Goal: Communication & Community: Answer question/provide support

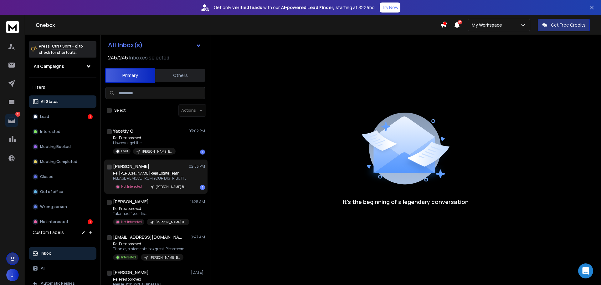
click at [162, 166] on div "Jean Krisle 02:53 PM" at bounding box center [159, 166] width 92 height 6
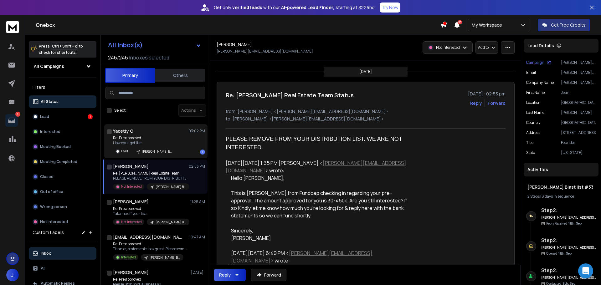
click at [163, 143] on p "How can I get the" at bounding box center [144, 143] width 63 height 5
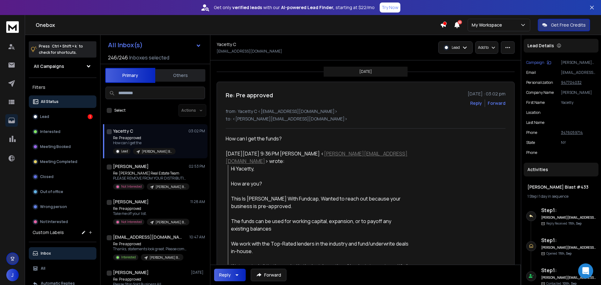
click at [261, 137] on div "How can I get the funds?" at bounding box center [317, 139] width 183 height 8
drag, startPoint x: 261, startPoint y: 137, endPoint x: 305, endPoint y: 139, distance: 44.5
click at [261, 137] on div "How can I get the funds?" at bounding box center [317, 139] width 183 height 8
click at [305, 139] on div "How can I get the funds?" at bounding box center [317, 139] width 183 height 8
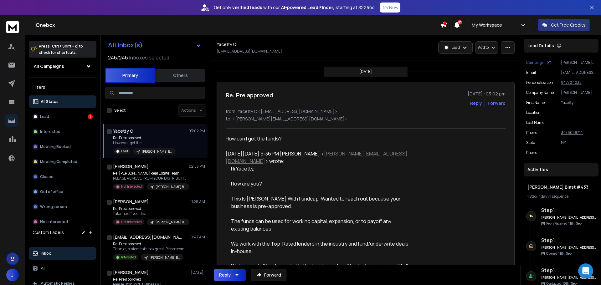
click at [477, 103] on button "Reply" at bounding box center [476, 103] width 12 height 6
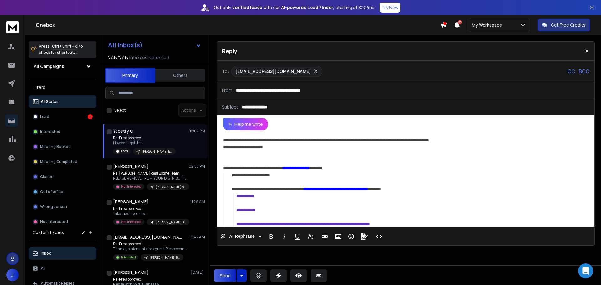
click at [305, 150] on div "**********" at bounding box center [402, 147] width 359 height 7
click at [270, 147] on div "**********" at bounding box center [402, 147] width 359 height 7
click at [419, 147] on div "**********" at bounding box center [402, 147] width 359 height 7
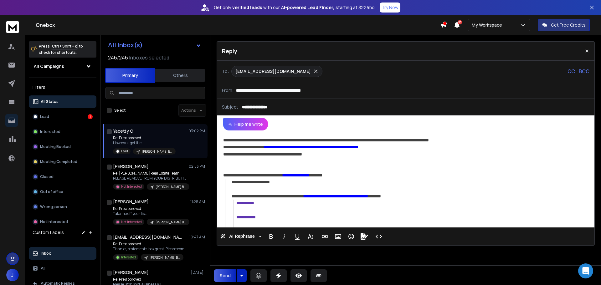
click at [227, 275] on button "Send" at bounding box center [225, 276] width 22 height 13
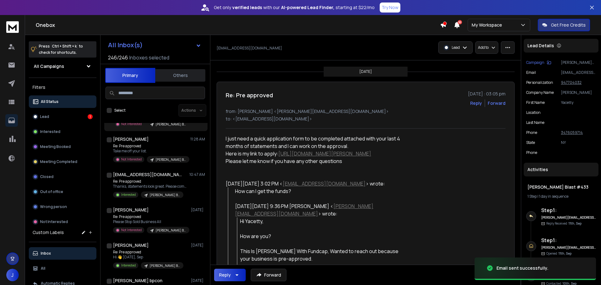
scroll to position [94, 0]
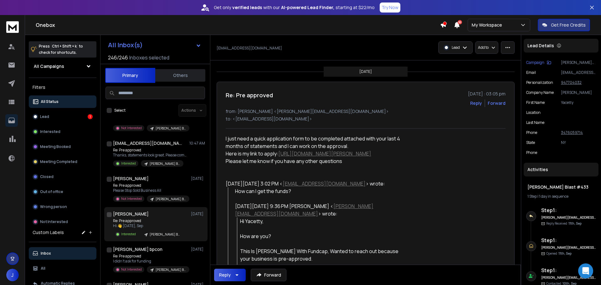
click at [169, 221] on p "Re: Pre approved" at bounding box center [148, 221] width 70 height 5
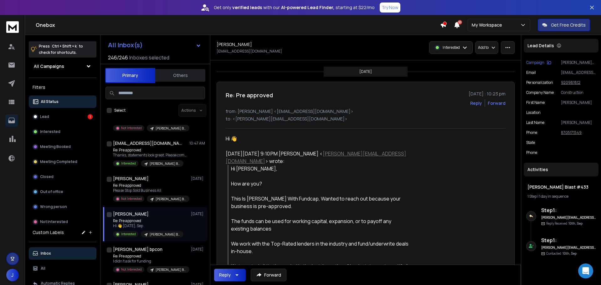
click at [478, 102] on button "Reply" at bounding box center [476, 103] width 12 height 6
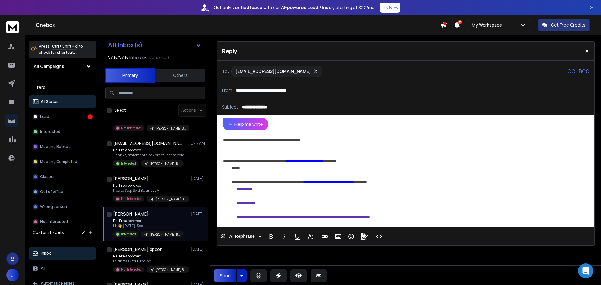
click at [220, 272] on button "Send" at bounding box center [225, 276] width 22 height 13
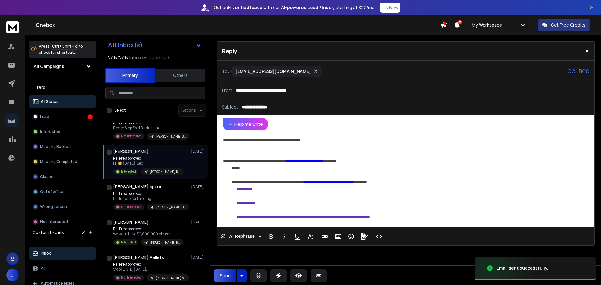
scroll to position [188, 0]
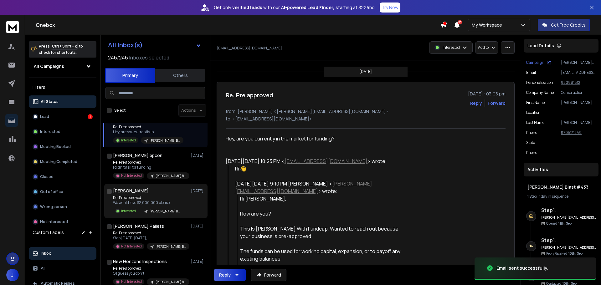
click at [177, 196] on p "Re: Pre approved" at bounding box center [148, 197] width 70 height 5
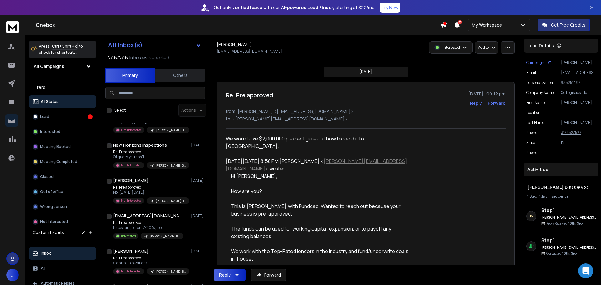
scroll to position [313, 0]
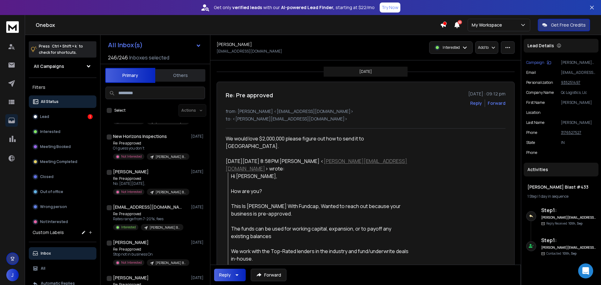
click at [171, 169] on div "George Catuogno 10 Sep" at bounding box center [159, 172] width 92 height 6
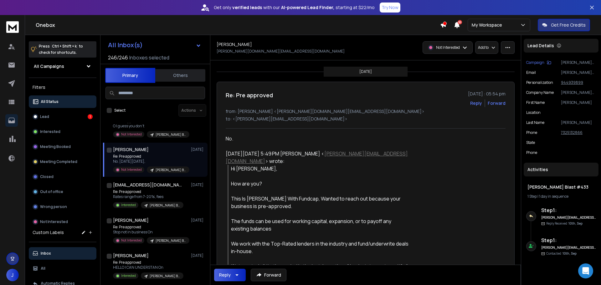
scroll to position [344, 0]
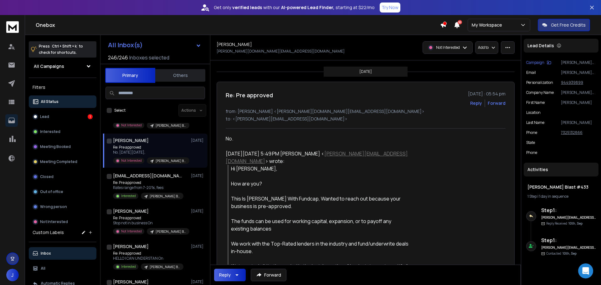
click at [171, 169] on div "hornerc01@gmail.com 10 Sep Re: Pre approved Rates range from 7-20%, fees Intere…" at bounding box center [155, 186] width 103 height 34
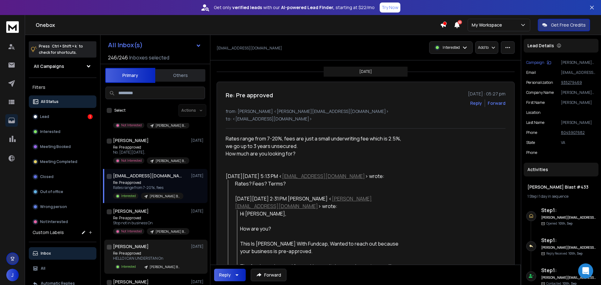
click at [156, 244] on div "patricia salas 10 Sep" at bounding box center [159, 247] width 92 height 6
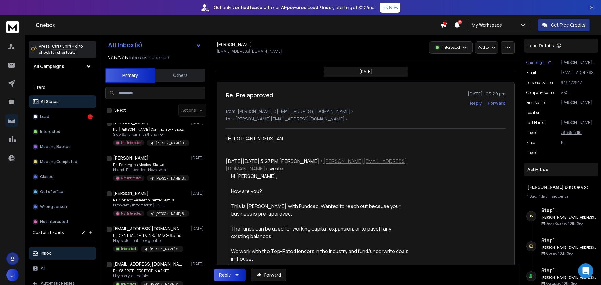
scroll to position [783, 0]
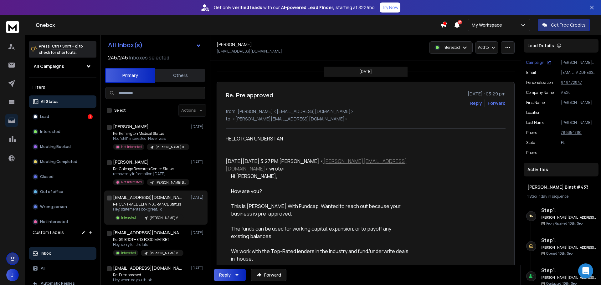
click at [166, 200] on h1 "[EMAIL_ADDRESS][DOMAIN_NAME]" at bounding box center [147, 197] width 69 height 6
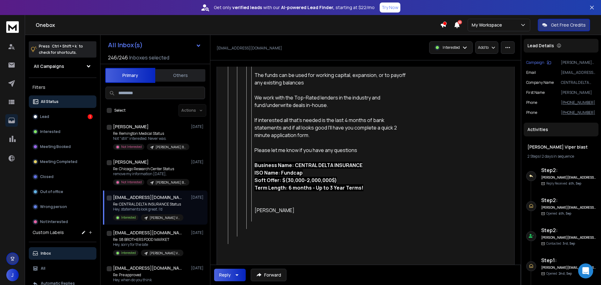
scroll to position [417, 0]
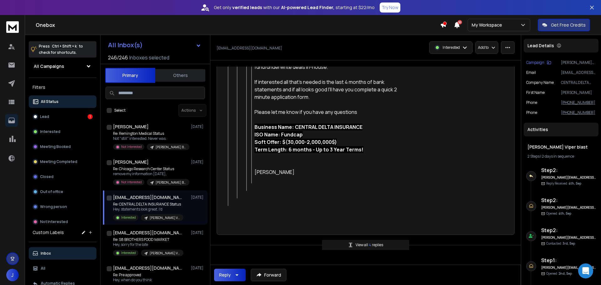
click at [370, 248] on div "View all 4 replies" at bounding box center [365, 245] width 87 height 10
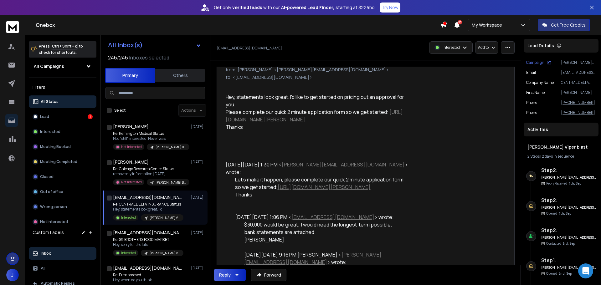
scroll to position [0, 0]
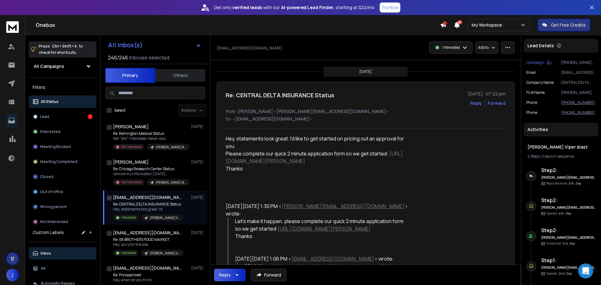
click at [472, 104] on button "Reply" at bounding box center [476, 103] width 12 height 6
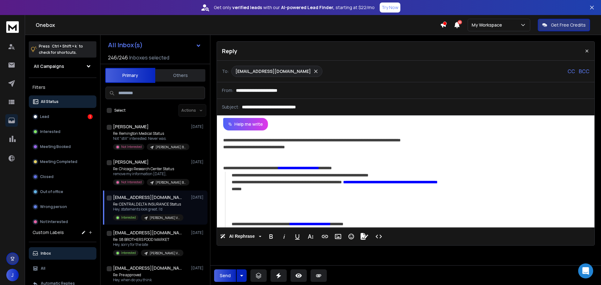
click at [246, 146] on div "**********" at bounding box center [402, 147] width 359 height 7
click at [323, 149] on div "**********" at bounding box center [402, 147] width 359 height 7
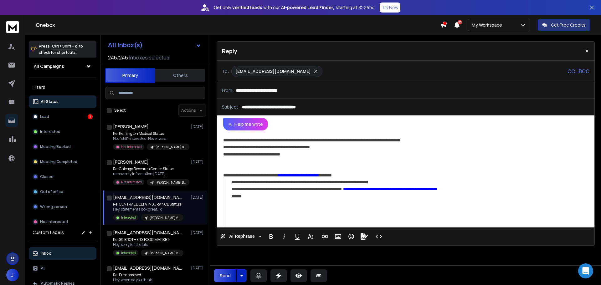
click at [301, 151] on div "**********" at bounding box center [402, 154] width 359 height 7
click at [228, 275] on button "Send" at bounding box center [225, 276] width 22 height 13
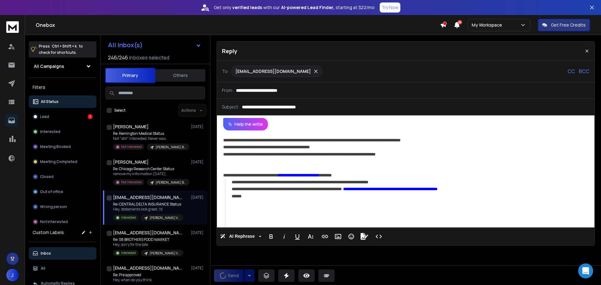
click at [260, 142] on div "**********" at bounding box center [402, 140] width 359 height 7
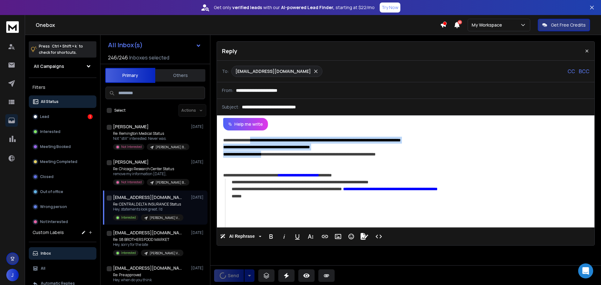
drag, startPoint x: 260, startPoint y: 142, endPoint x: 260, endPoint y: 152, distance: 10.3
click at [260, 152] on div "**********" at bounding box center [406, 179] width 378 height 97
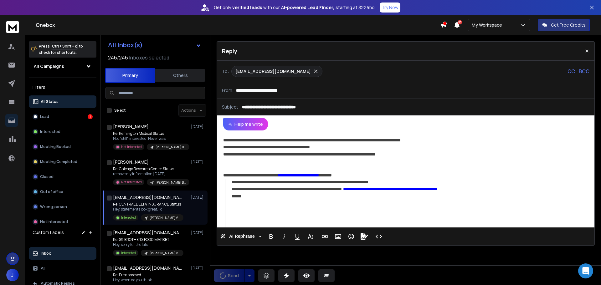
click at [248, 141] on div "**********" at bounding box center [402, 140] width 359 height 7
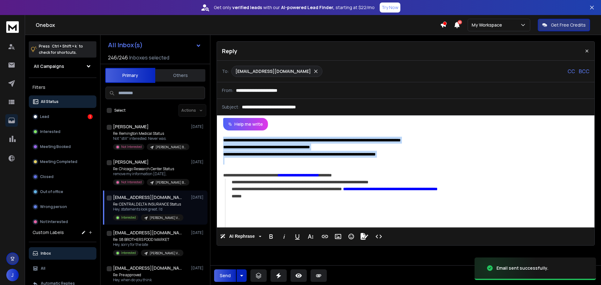
drag, startPoint x: 248, startPoint y: 141, endPoint x: 251, endPoint y: 153, distance: 13.1
click at [251, 153] on div "**********" at bounding box center [406, 179] width 378 height 97
copy div "**********"
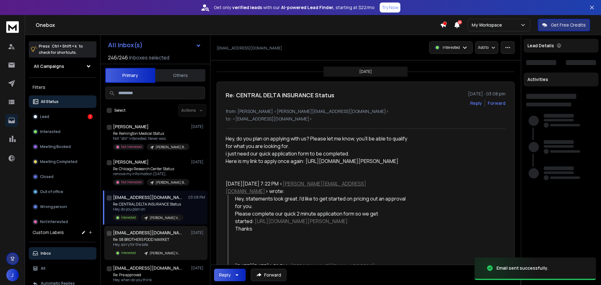
click at [182, 234] on div "s8brother@gmail.com 08 Sep" at bounding box center [159, 233] width 92 height 6
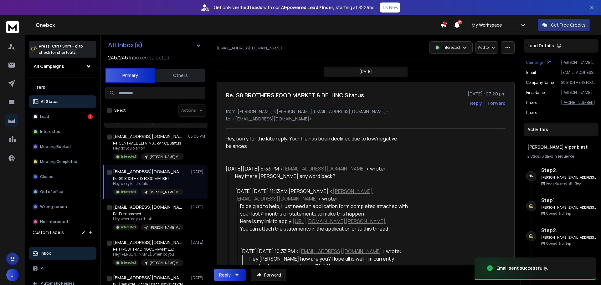
scroll to position [846, 0]
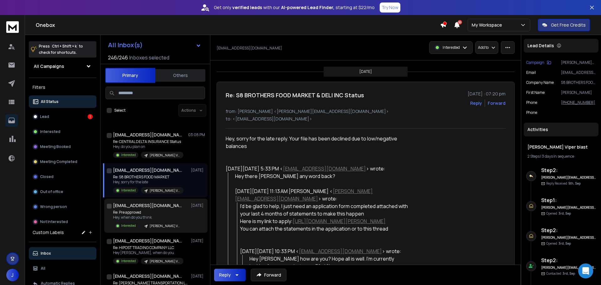
click at [171, 212] on p "Re: Pre approved" at bounding box center [148, 212] width 70 height 5
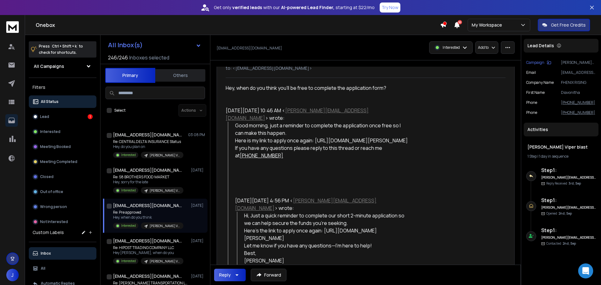
scroll to position [0, 0]
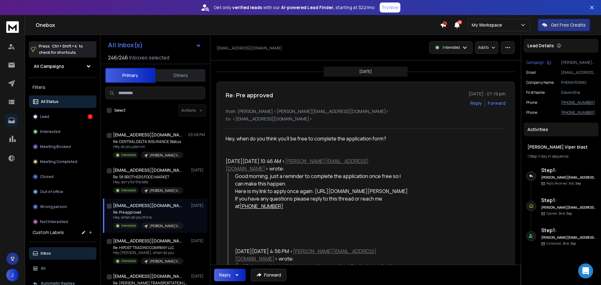
click at [478, 101] on button "Reply" at bounding box center [476, 103] width 12 height 6
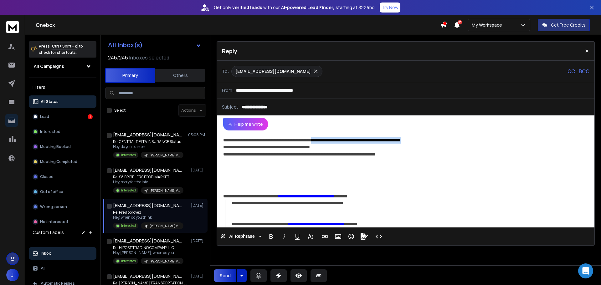
drag, startPoint x: 334, startPoint y: 140, endPoint x: 438, endPoint y: 139, distance: 103.7
click at [438, 139] on div "**********" at bounding box center [402, 140] width 359 height 7
click at [224, 147] on div "**********" at bounding box center [402, 147] width 359 height 7
click at [327, 146] on div "**********" at bounding box center [402, 147] width 359 height 7
click at [264, 154] on div "**********" at bounding box center [402, 154] width 359 height 7
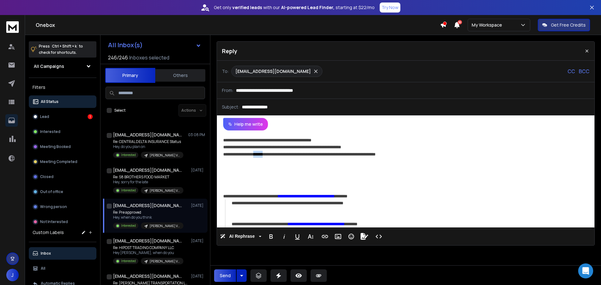
click at [264, 154] on div "**********" at bounding box center [402, 154] width 359 height 7
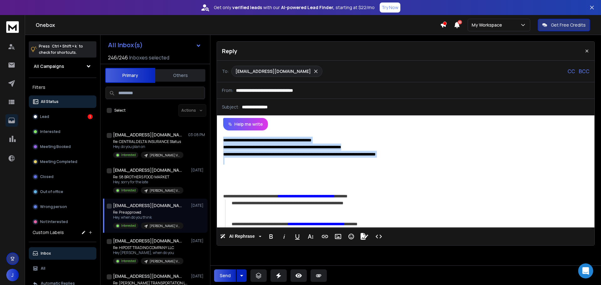
drag, startPoint x: 264, startPoint y: 154, endPoint x: 259, endPoint y: 140, distance: 15.1
click at [259, 140] on div "**********" at bounding box center [406, 179] width 378 height 97
copy div "**********"
click at [224, 280] on button "Send" at bounding box center [225, 276] width 22 height 13
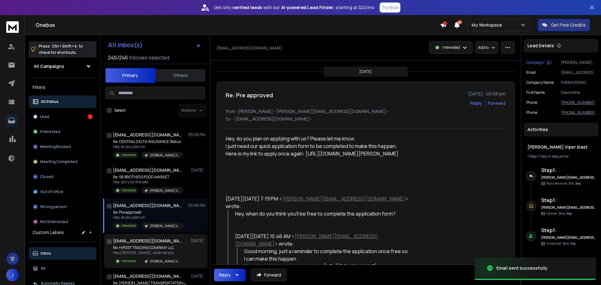
click at [171, 244] on div "ahargrew@gmail.com 08 Sep Re: HIPOST TRADING COMPANY LLC Hey Anthony, when do y…" at bounding box center [159, 251] width 92 height 27
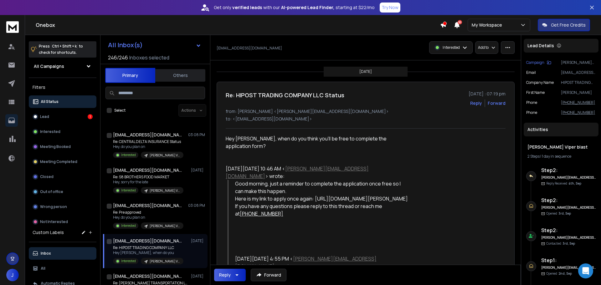
click at [476, 102] on button "Reply" at bounding box center [476, 103] width 12 height 6
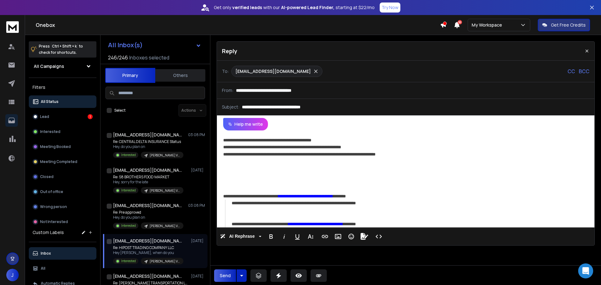
click at [228, 274] on button "Send" at bounding box center [225, 276] width 22 height 13
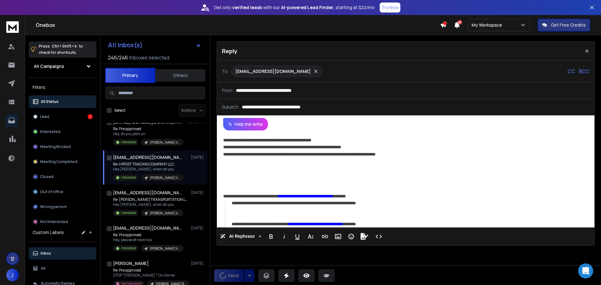
scroll to position [940, 0]
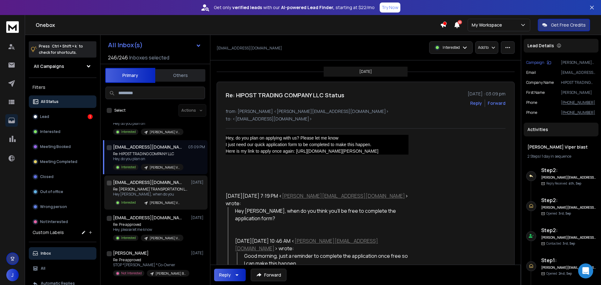
click at [168, 182] on div "nastov.marko@gmail.com 08 Sep" at bounding box center [159, 182] width 92 height 6
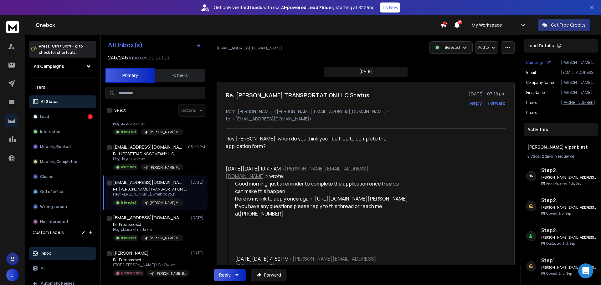
click at [477, 103] on button "Reply" at bounding box center [476, 103] width 12 height 6
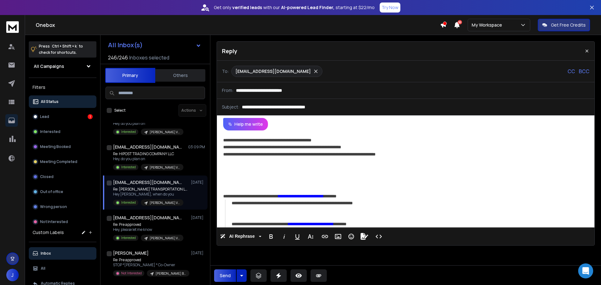
click at [230, 272] on button "Send" at bounding box center [225, 276] width 22 height 13
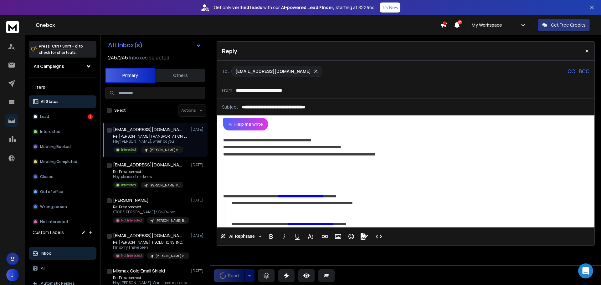
scroll to position [1002, 0]
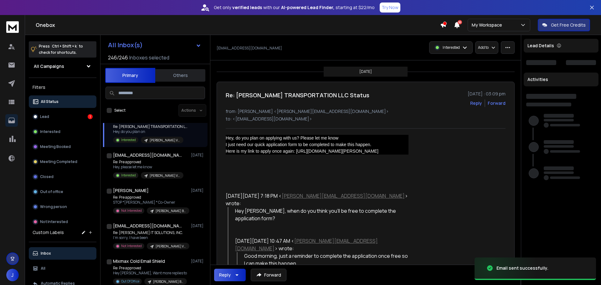
click at [160, 162] on p "Re: Pre approved" at bounding box center [148, 162] width 70 height 5
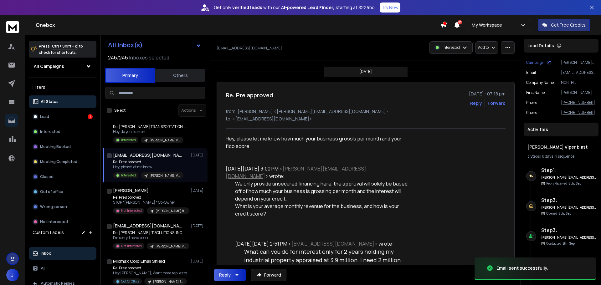
click at [235, 276] on icon "button" at bounding box center [237, 276] width 8 height 8
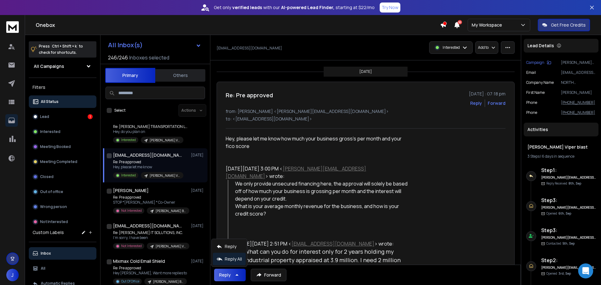
click at [235, 258] on p "Reply All" at bounding box center [233, 259] width 17 height 6
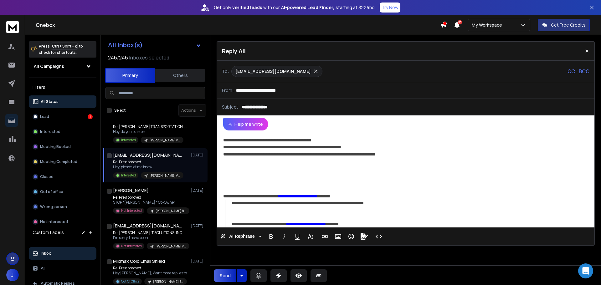
click at [229, 276] on button "Send" at bounding box center [225, 276] width 22 height 13
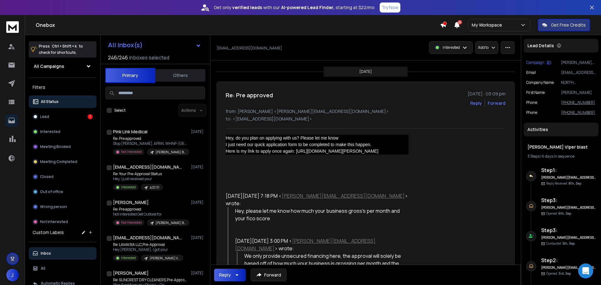
scroll to position [1315, 0]
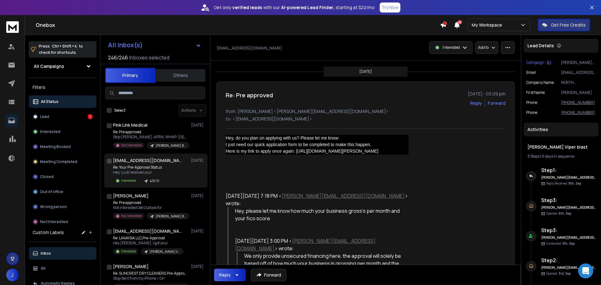
click at [168, 175] on div "Re: Your Pre-Approval Status Hey, I just received your Interested 4/21 31" at bounding box center [159, 174] width 92 height 19
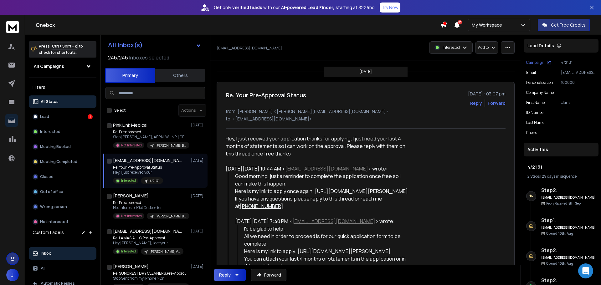
scroll to position [1347, 0]
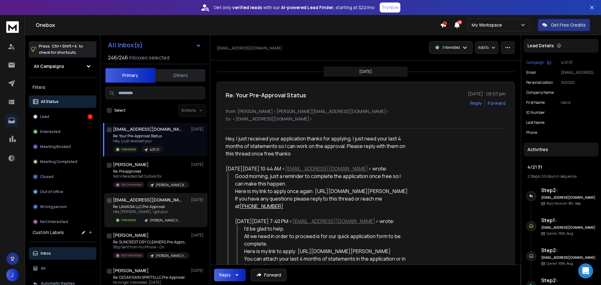
click at [176, 197] on h1 "[EMAIL_ADDRESS][DOMAIN_NAME]" at bounding box center [147, 200] width 69 height 6
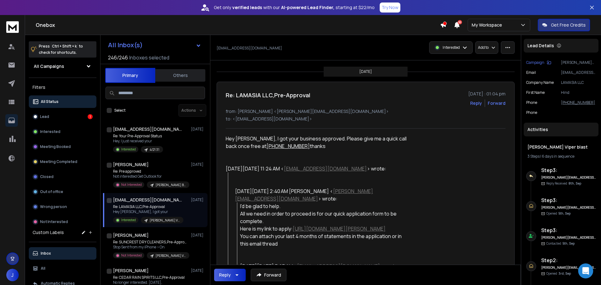
click at [298, 136] on div "Hey Hind, I got your business approved. Please give me a quick call back once f…" at bounding box center [317, 142] width 183 height 15
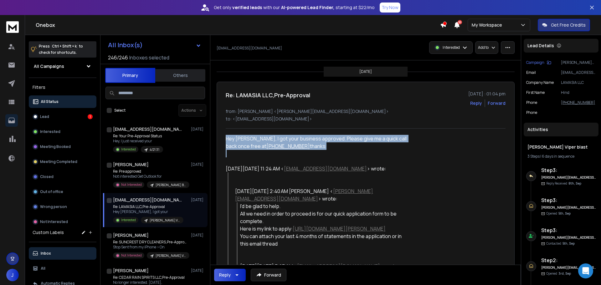
click at [298, 136] on div "Hey Hind, I got your business approved. Please give me a quick call back once f…" at bounding box center [317, 142] width 183 height 15
click at [305, 143] on div "Hey Hind, I got your business approved. Please give me a quick call back once f…" at bounding box center [317, 142] width 183 height 15
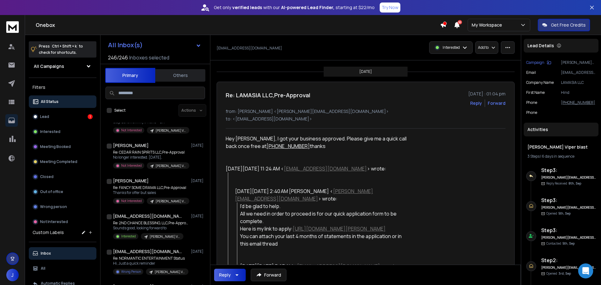
scroll to position [1535, 0]
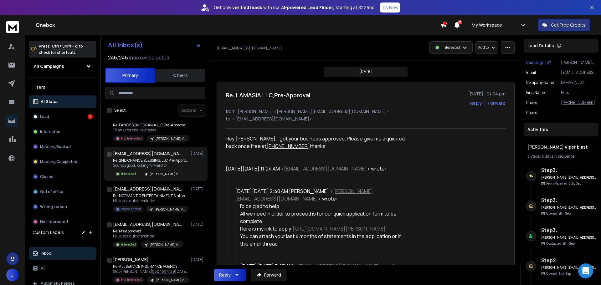
click at [158, 161] on p "Re: 2ND CHANCE BLESSING, LLC,Pre-Approval" at bounding box center [150, 160] width 75 height 5
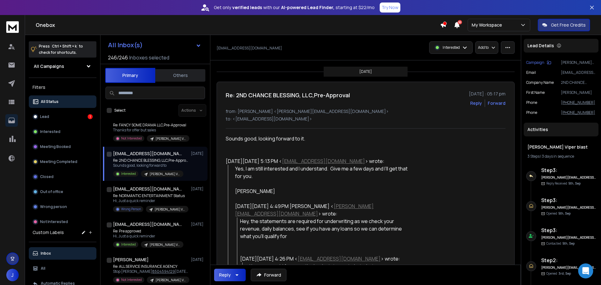
click at [275, 142] on div "Sounds good, looking forward to it." at bounding box center [317, 139] width 183 height 8
drag, startPoint x: 275, startPoint y: 142, endPoint x: 283, endPoint y: 143, distance: 8.7
click at [275, 141] on div "Sounds good, looking forward to it." at bounding box center [317, 139] width 183 height 8
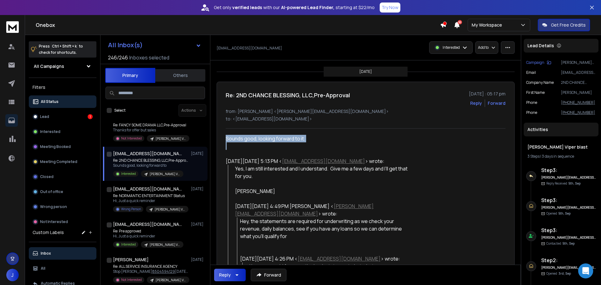
click at [296, 148] on div at bounding box center [317, 146] width 183 height 8
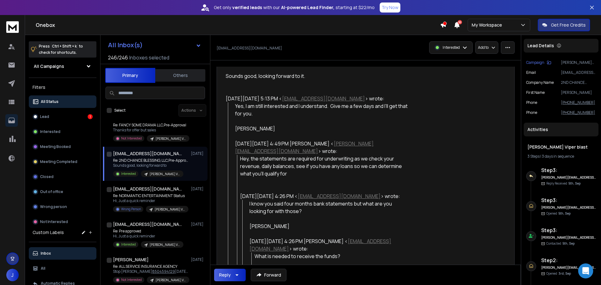
scroll to position [0, 0]
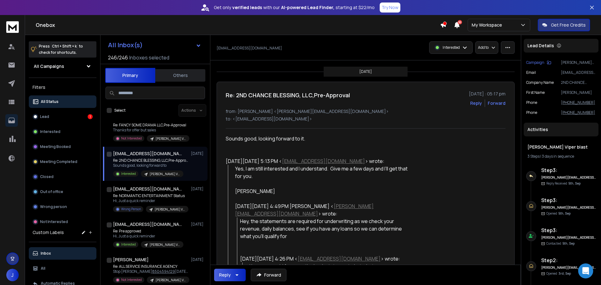
click at [237, 279] on button "Reply" at bounding box center [230, 275] width 32 height 13
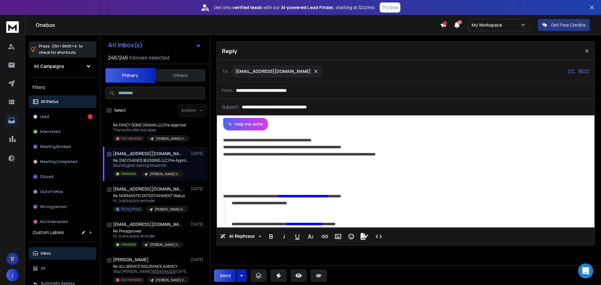
click at [228, 274] on button "Send" at bounding box center [225, 276] width 22 height 13
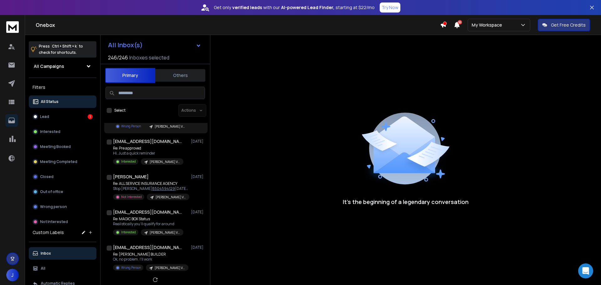
scroll to position [1629, 0]
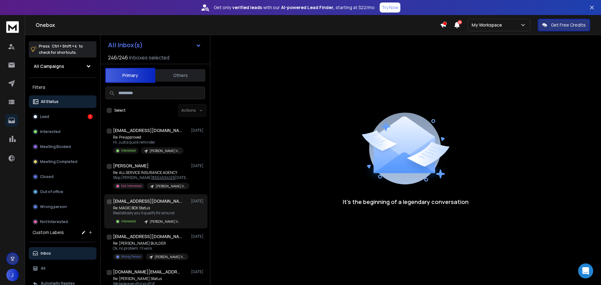
click at [167, 208] on p "Re: MAGIC BOX Status" at bounding box center [148, 208] width 70 height 5
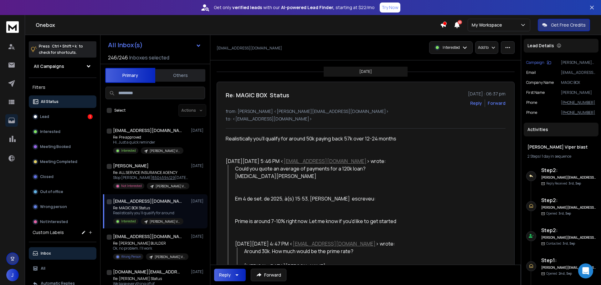
click at [231, 137] on div "Realistically you'll qualify for around 50k paying back 57k over 12-24 months" at bounding box center [317, 139] width 183 height 8
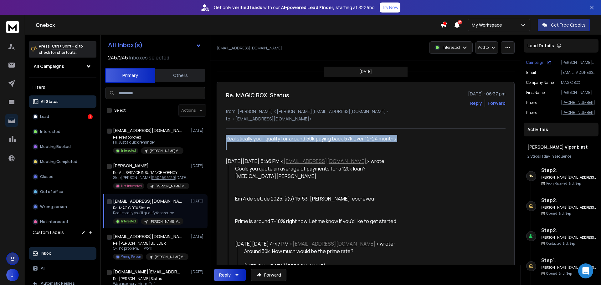
click at [231, 137] on div "Realistically you'll qualify for around 50k paying back 57k over 12-24 months" at bounding box center [317, 139] width 183 height 8
click at [275, 137] on div "Realistically you'll qualify for around 50k paying back 57k over 12-24 months" at bounding box center [317, 139] width 183 height 8
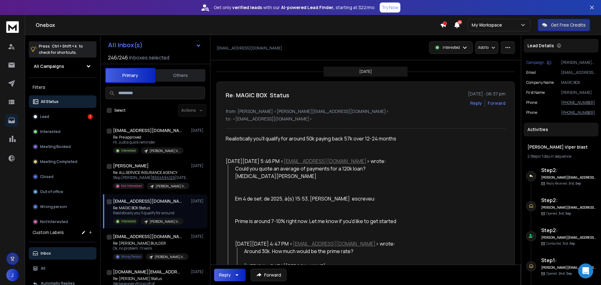
click at [254, 142] on div "Realistically you'll qualify for around 50k paying back 57k over 12-24 months" at bounding box center [317, 139] width 183 height 8
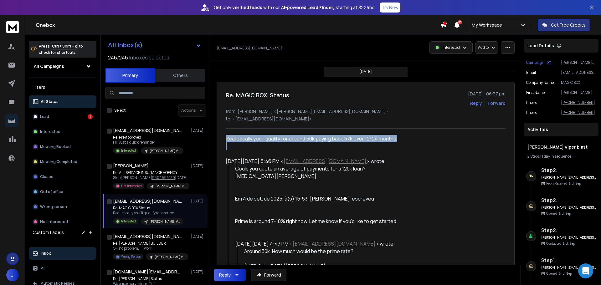
click at [254, 142] on div "Realistically you'll qualify for around 50k paying back 57k over 12-24 months" at bounding box center [317, 139] width 183 height 8
click at [277, 140] on div "Realistically you'll qualify for around 50k paying back 57k over 12-24 months" at bounding box center [317, 139] width 183 height 8
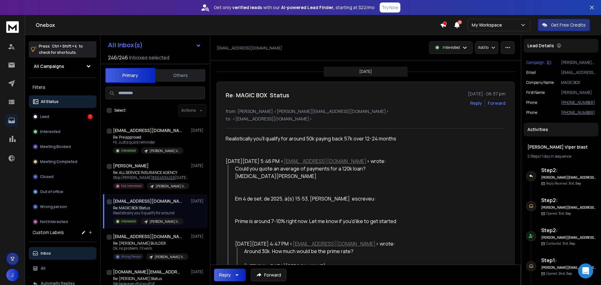
click at [301, 140] on div "Realistically you'll qualify for around 50k paying back 57k over 12-24 months" at bounding box center [317, 139] width 183 height 8
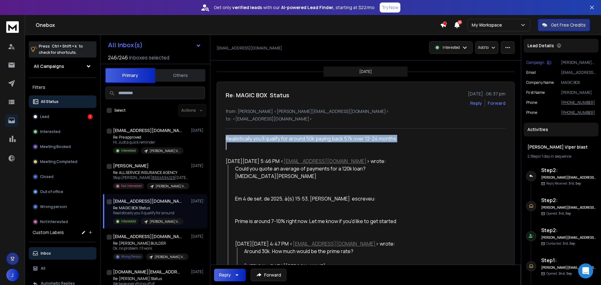
click at [301, 140] on div "Realistically you'll qualify for around 50k paying back 57k over 12-24 months" at bounding box center [317, 139] width 183 height 8
click at [308, 140] on div "Realistically you'll qualify for around 50k paying back 57k over 12-24 months" at bounding box center [317, 139] width 183 height 8
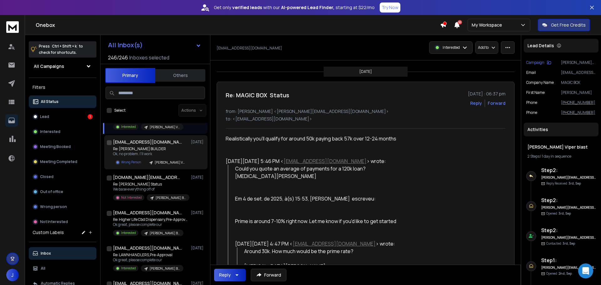
scroll to position [1754, 0]
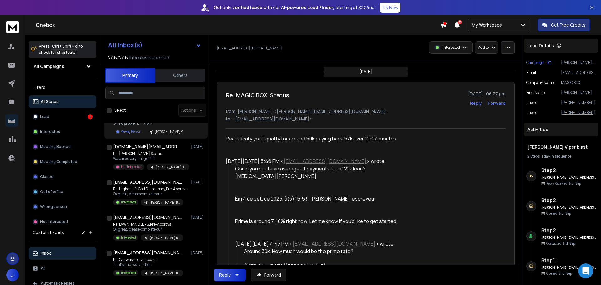
click at [170, 178] on div "higherlifecbddispensary@gmail.com 07 Jul Re: Higher Life Cbd Dispensary,Pre-App…" at bounding box center [155, 192] width 103 height 34
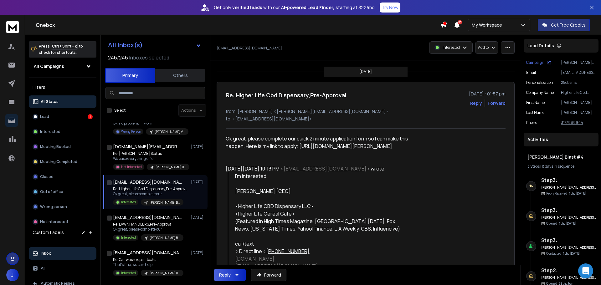
click at [236, 276] on icon "button" at bounding box center [237, 276] width 8 height 8
click at [236, 255] on p "Reply All" at bounding box center [229, 259] width 28 height 9
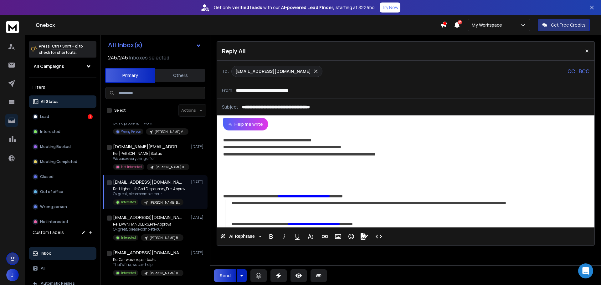
click at [223, 279] on button "Send" at bounding box center [225, 276] width 22 height 13
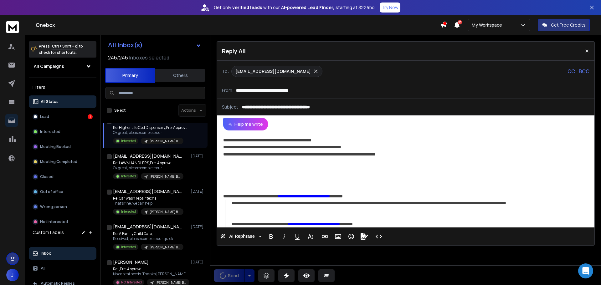
scroll to position [1816, 0]
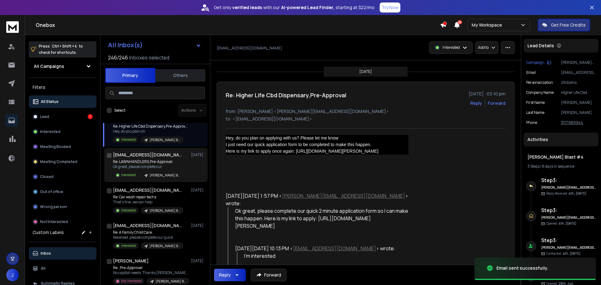
click at [176, 163] on p "Re: LAWNHANDLERS,Pre-Approval" at bounding box center [148, 161] width 70 height 5
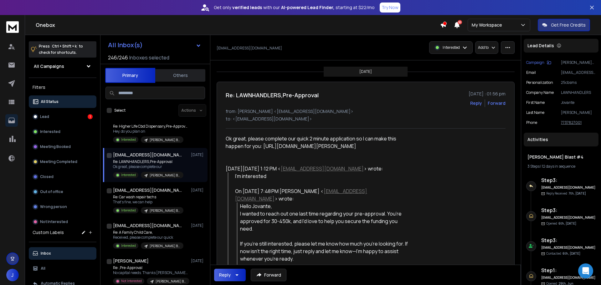
click at [239, 273] on icon "button" at bounding box center [237, 276] width 8 height 8
click at [233, 261] on p "Reply All" at bounding box center [233, 259] width 17 height 6
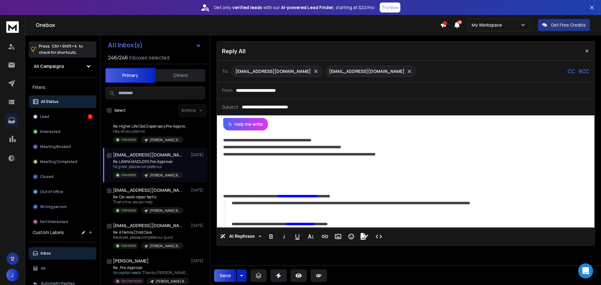
click at [228, 275] on button "Send" at bounding box center [225, 276] width 22 height 13
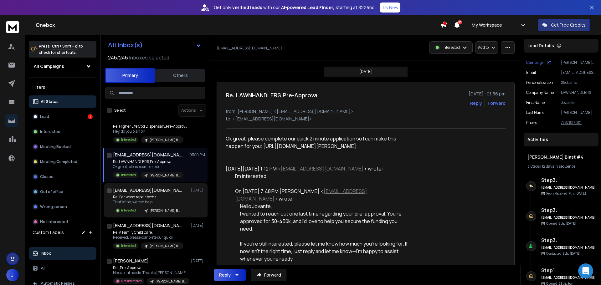
click at [180, 196] on div "Re: Car wash repair techs That's fine, we can help Interested Morris Blast #4" at bounding box center [159, 204] width 92 height 19
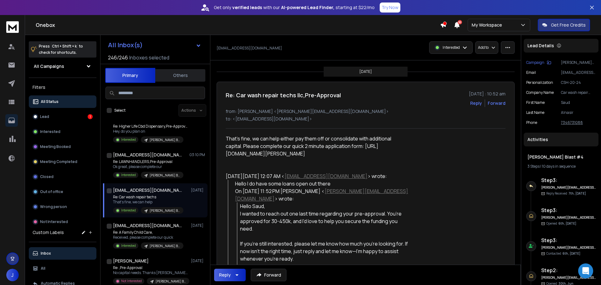
click at [241, 275] on button "Reply" at bounding box center [230, 275] width 32 height 13
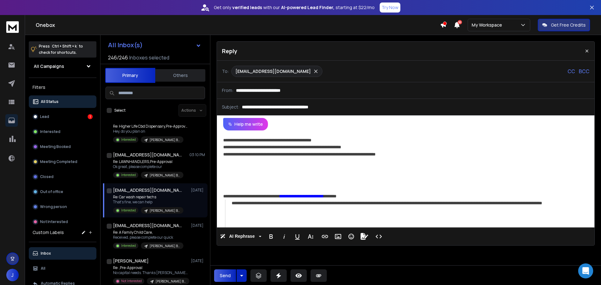
click at [228, 274] on button "Send" at bounding box center [225, 276] width 22 height 13
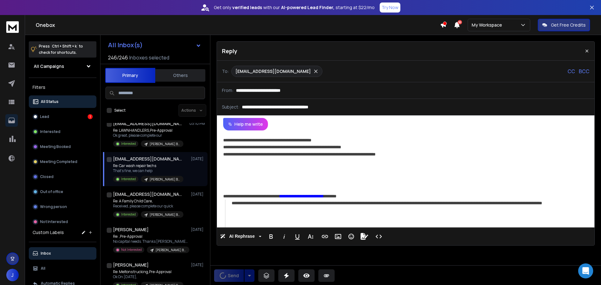
scroll to position [1879, 0]
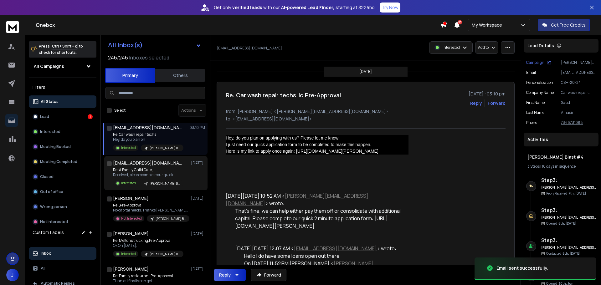
click at [174, 169] on p "Re: A Family Child Care," at bounding box center [148, 170] width 70 height 5
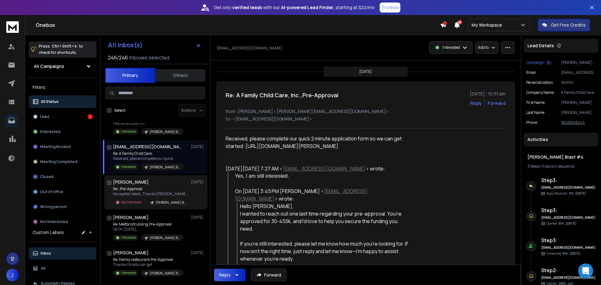
scroll to position [1910, 0]
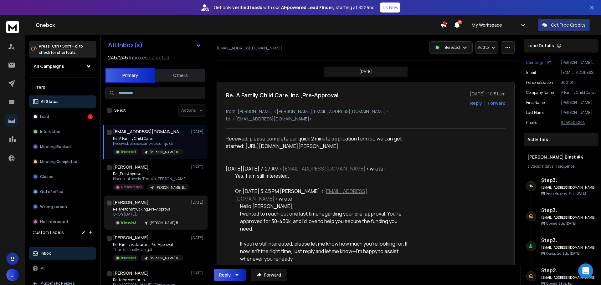
click at [159, 209] on p "Re: Meltons trucking,Pre-Approval" at bounding box center [148, 209] width 70 height 5
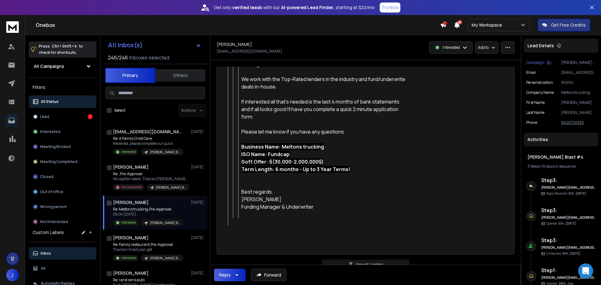
scroll to position [402, 0]
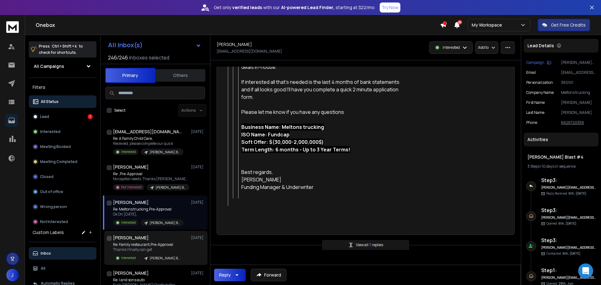
click at [171, 236] on div "Joseph Chappell 06 Jul" at bounding box center [159, 238] width 92 height 6
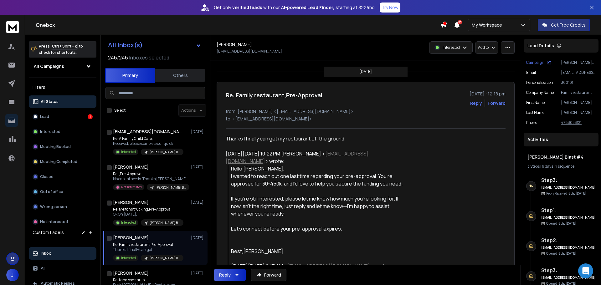
click at [284, 138] on div "Thanks I finally can get my restaurant off the ground" at bounding box center [317, 139] width 183 height 8
click at [314, 188] on div at bounding box center [320, 192] width 178 height 8
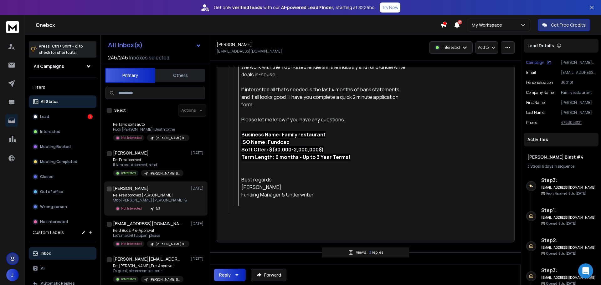
scroll to position [2067, 0]
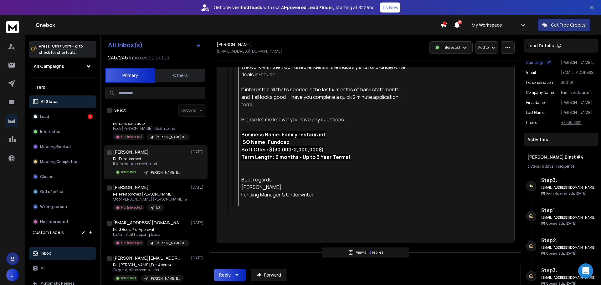
click at [159, 153] on div "Richard Wagner 04 Jul" at bounding box center [159, 152] width 92 height 6
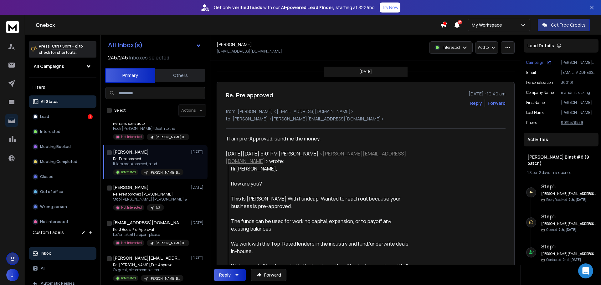
click at [256, 139] on div "If I am pre-Approved, send me the money." at bounding box center [317, 139] width 183 height 8
click at [292, 187] on div "How are you?" at bounding box center [320, 184] width 178 height 8
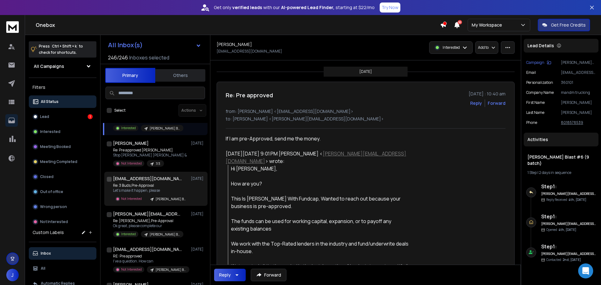
scroll to position [2192, 0]
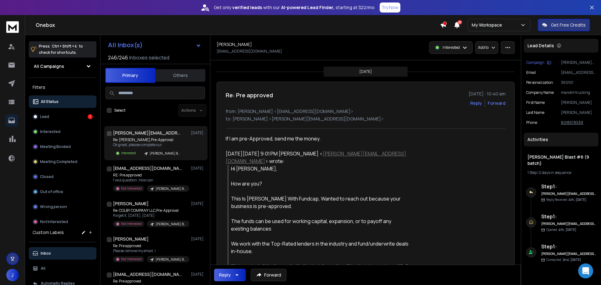
click at [167, 136] on h1 "[PERSON_NAME][EMAIL_ADDRESS][DOMAIN_NAME]" at bounding box center [147, 133] width 69 height 6
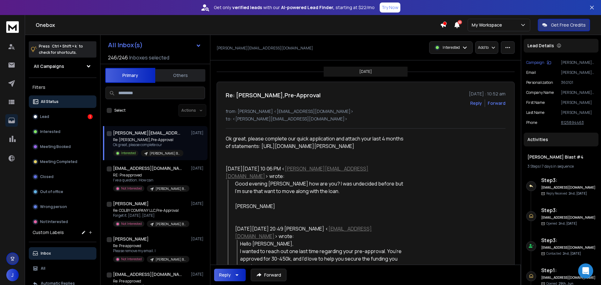
click at [278, 139] on div "Ok great, please complete our quick application and attach your last 4 months o…" at bounding box center [317, 142] width 183 height 15
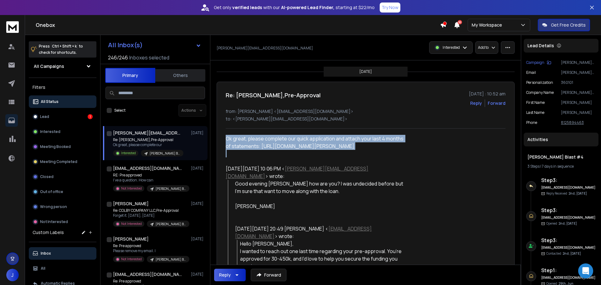
click at [278, 139] on div "Ok great, please complete our quick application and attach your last 4 months o…" at bounding box center [317, 142] width 183 height 15
click at [286, 150] on div "Ok great, please complete our quick application and attach your last 4 months o…" at bounding box center [317, 142] width 183 height 15
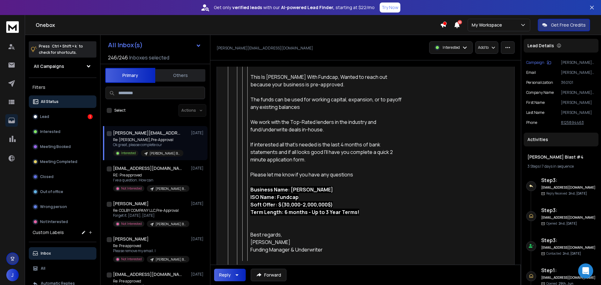
scroll to position [500, 0]
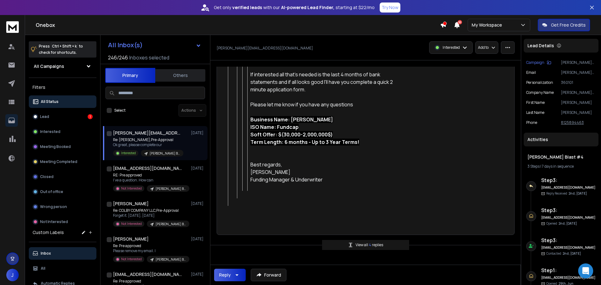
click at [371, 247] on p "View all 4 replies" at bounding box center [370, 245] width 28 height 5
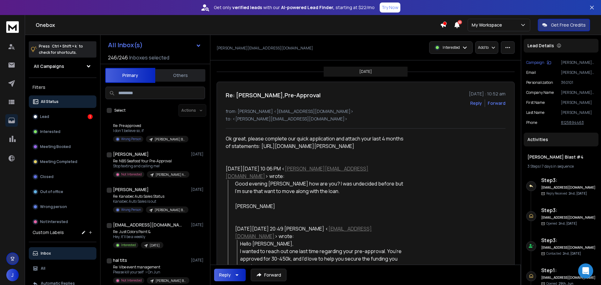
scroll to position [2349, 0]
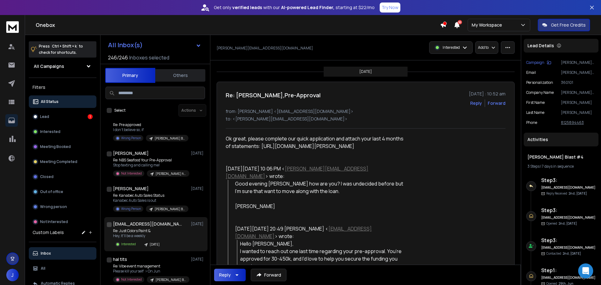
click at [158, 235] on p "Hey, it'll be a weekly" at bounding box center [138, 236] width 50 height 5
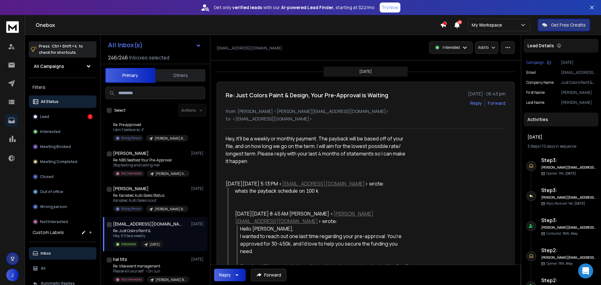
click at [318, 142] on div "Hey, it'll be a weekly or monthly payment. The payback will be based off of you…" at bounding box center [317, 150] width 183 height 30
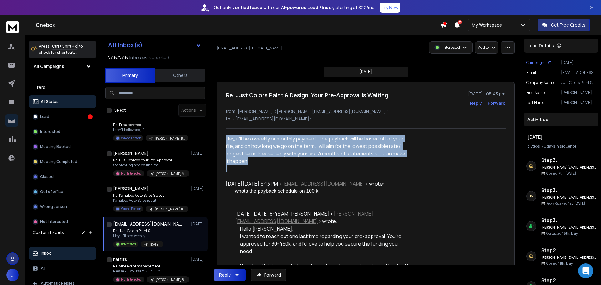
drag, startPoint x: 318, startPoint y: 142, endPoint x: 318, endPoint y: 152, distance: 9.4
click at [318, 152] on div "Hey, it'll be a weekly or monthly payment. The payback will be based off of you…" at bounding box center [317, 150] width 183 height 30
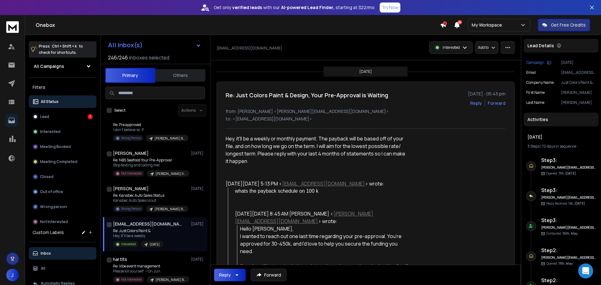
click at [236, 272] on icon "button" at bounding box center [237, 276] width 8 height 8
click at [240, 260] on p "Reply All" at bounding box center [233, 259] width 17 height 6
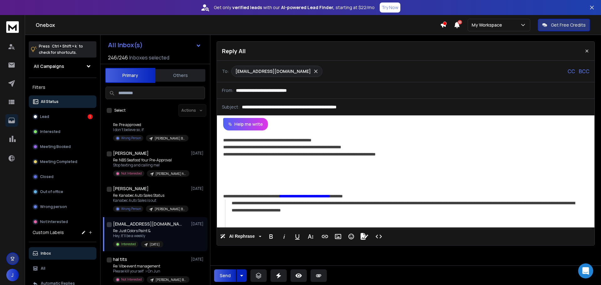
click at [226, 276] on button "Send" at bounding box center [225, 276] width 22 height 13
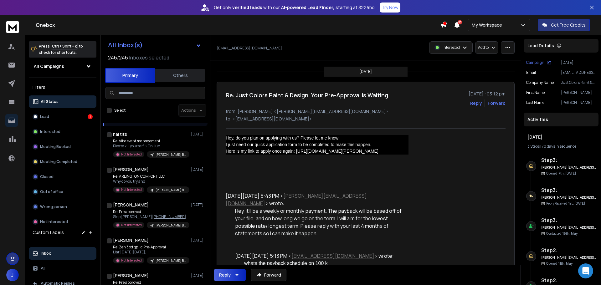
scroll to position [2631, 0]
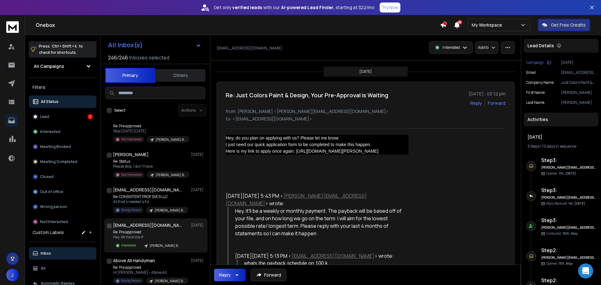
click at [170, 228] on div "dukulyfarms@gmail.com 30 Jun" at bounding box center [159, 225] width 92 height 6
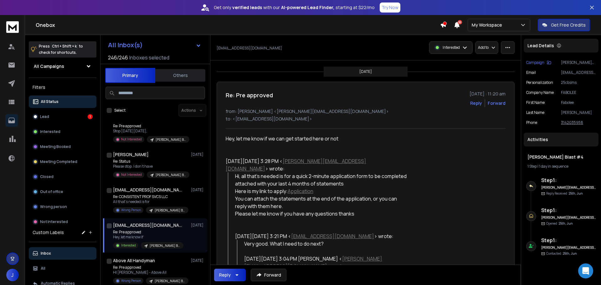
click at [257, 136] on div "Hey, let me know if we can get started here or not" at bounding box center [317, 139] width 183 height 8
drag, startPoint x: 257, startPoint y: 136, endPoint x: 291, endPoint y: 136, distance: 33.8
click at [257, 136] on div "Hey, let me know if we can get started here or not" at bounding box center [317, 139] width 183 height 8
click at [291, 136] on div "Hey, let me know if we can get started here or not" at bounding box center [317, 139] width 183 height 8
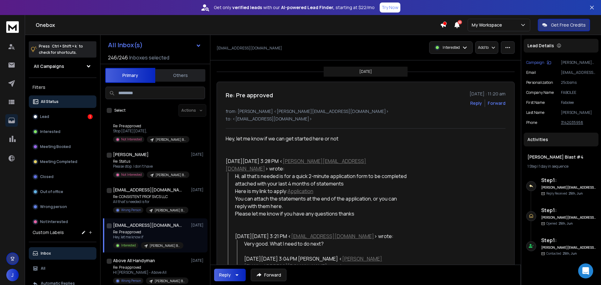
click at [332, 138] on div "Hey, let me know if we can get started here or not" at bounding box center [317, 139] width 183 height 8
drag, startPoint x: 332, startPoint y: 138, endPoint x: 231, endPoint y: 134, distance: 100.6
drag, startPoint x: 231, startPoint y: 134, endPoint x: 323, endPoint y: 138, distance: 91.9
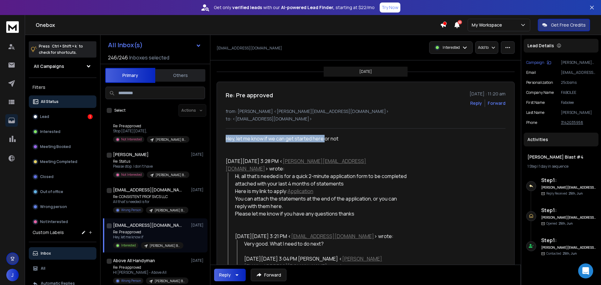
click at [324, 138] on div "Hey, let me know if we can get started here or not" at bounding box center [317, 139] width 183 height 8
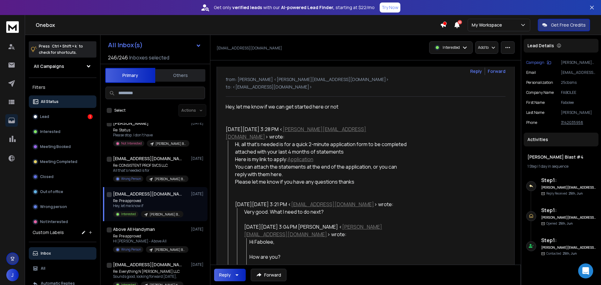
scroll to position [31, 0]
click at [232, 275] on div "Reply" at bounding box center [230, 276] width 22 height 8
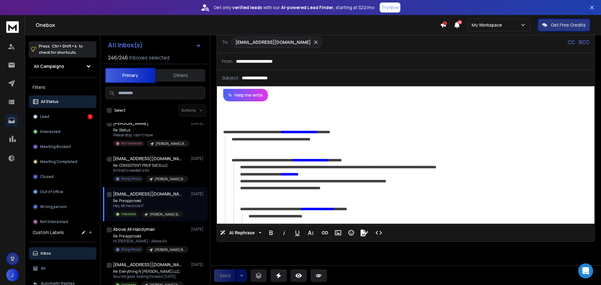
scroll to position [0, 0]
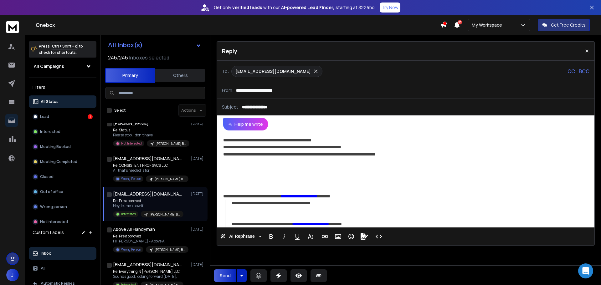
click at [223, 275] on button "Send" at bounding box center [225, 276] width 22 height 13
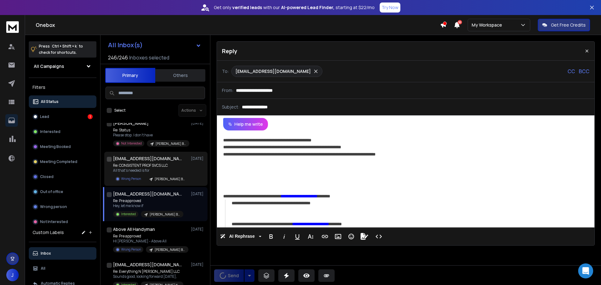
scroll to position [2787, 0]
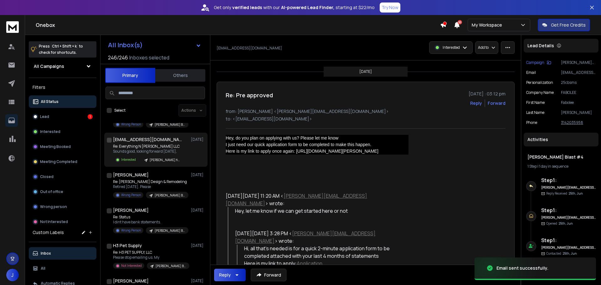
click at [180, 149] on p "Sounds good, looking forward On Sunday," at bounding box center [148, 151] width 70 height 5
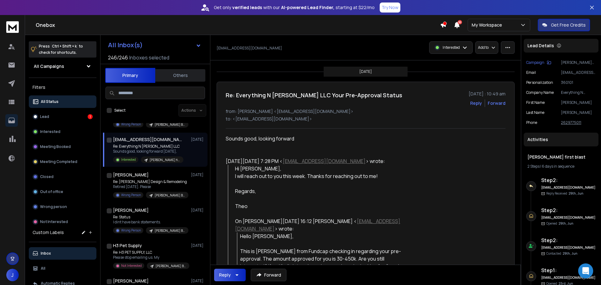
click at [240, 273] on icon "button" at bounding box center [237, 276] width 8 height 8
click at [241, 258] on p "Reply All" at bounding box center [233, 259] width 17 height 6
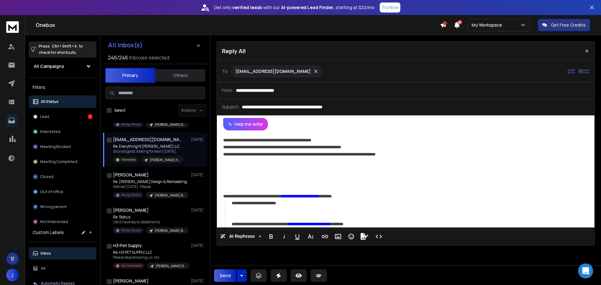
click at [225, 277] on button "Send" at bounding box center [225, 276] width 22 height 13
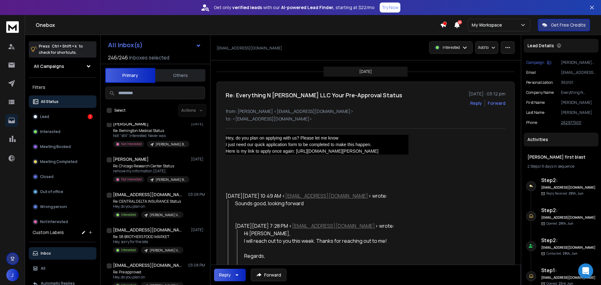
scroll to position [752, 0]
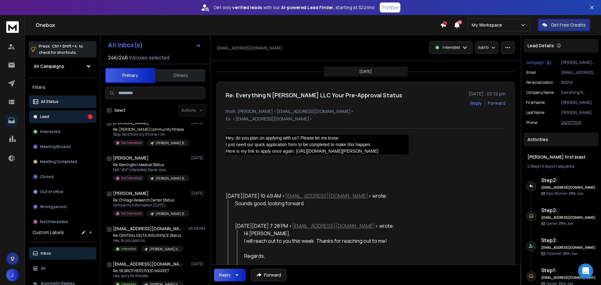
click at [75, 117] on button "Lead 1" at bounding box center [63, 117] width 68 height 13
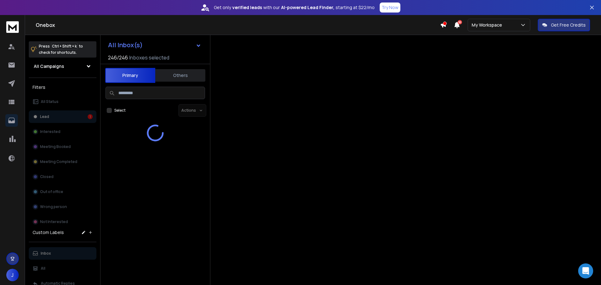
scroll to position [0, 0]
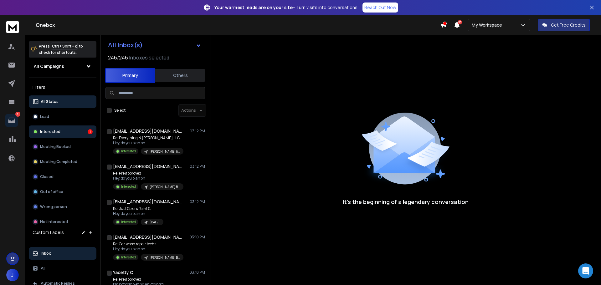
click at [79, 132] on button "Interested 1" at bounding box center [63, 132] width 68 height 13
click at [83, 131] on button "Interested 1" at bounding box center [63, 132] width 68 height 13
click at [84, 131] on button "Interested 1" at bounding box center [63, 132] width 68 height 13
click at [78, 132] on button "Interested 1" at bounding box center [63, 132] width 68 height 13
